Goal: Task Accomplishment & Management: Manage account settings

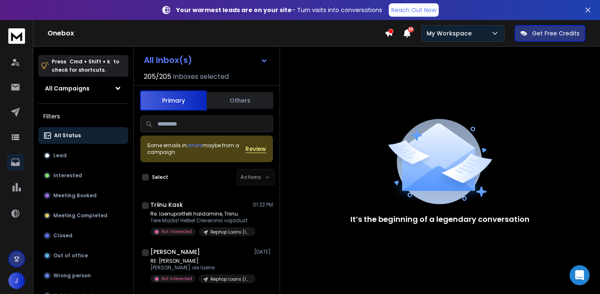
click at [445, 35] on p "My Workspace" at bounding box center [451, 33] width 48 height 8
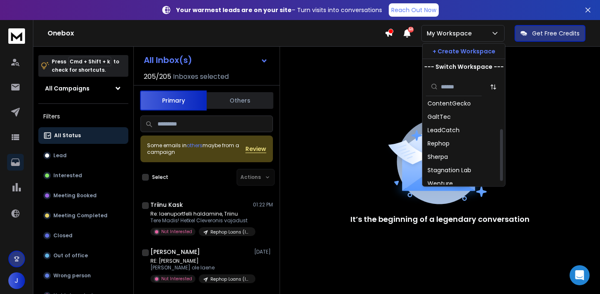
scroll to position [50, 0]
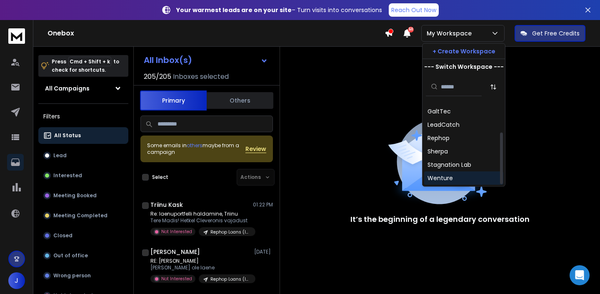
click at [443, 175] on div "Wenture" at bounding box center [439, 178] width 25 height 8
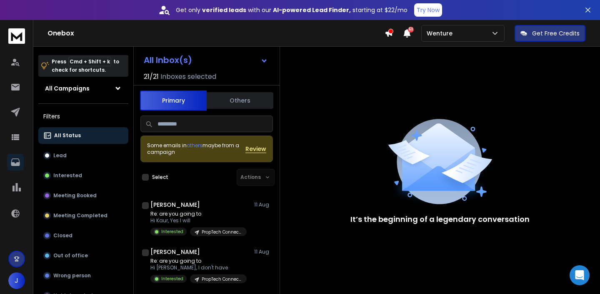
click at [190, 192] on div "Some emails in others maybe from a campaign Review Select Actions [PERSON_NAME]…" at bounding box center [207, 261] width 146 height 299
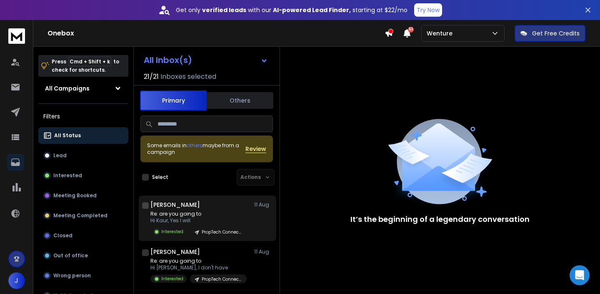
click at [192, 212] on p "Re: are you going to" at bounding box center [198, 213] width 96 height 7
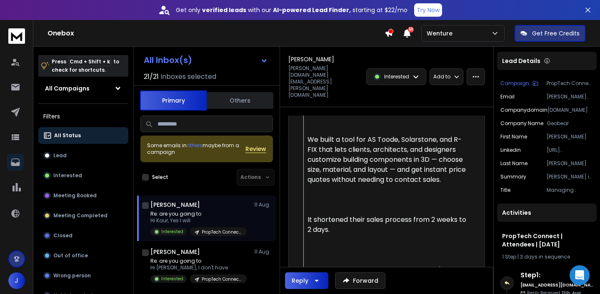
scroll to position [614, 0]
